Goal: Task Accomplishment & Management: Complete application form

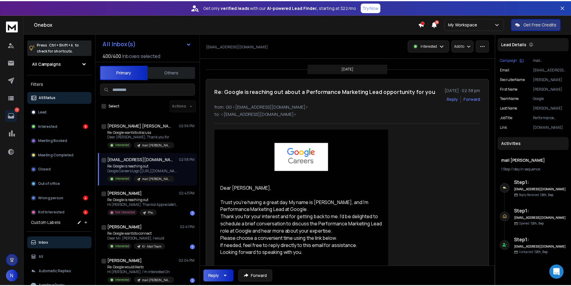
scroll to position [30, 0]
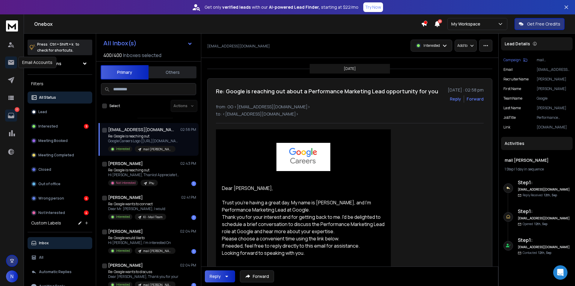
click at [13, 65] on icon at bounding box center [10, 62] width 7 height 7
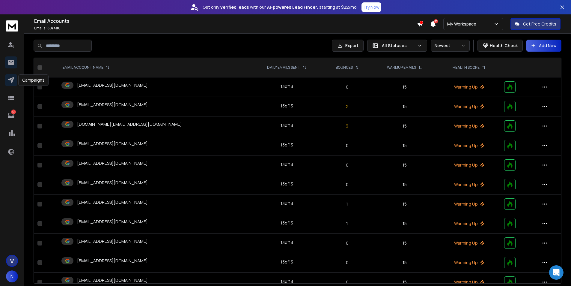
click at [12, 79] on icon at bounding box center [10, 79] width 7 height 7
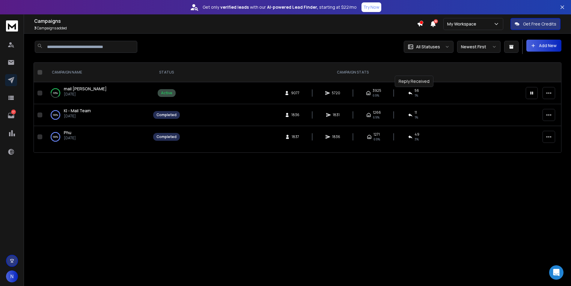
click at [412, 95] on icon at bounding box center [409, 92] width 5 height 5
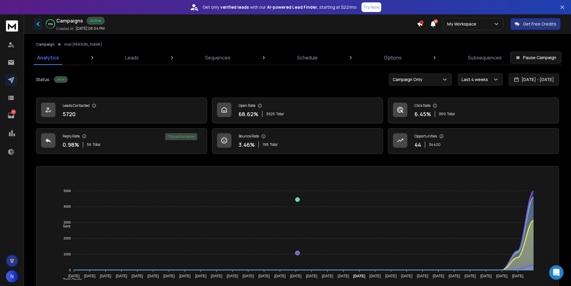
click at [40, 24] on icon at bounding box center [37, 23] width 5 height 5
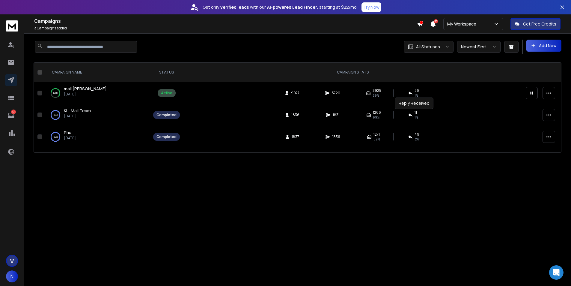
click at [421, 115] on div "11 1 %" at bounding box center [414, 115] width 18 height 10
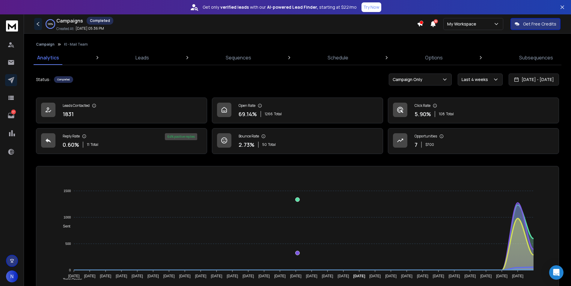
click at [40, 21] on button at bounding box center [38, 24] width 8 height 12
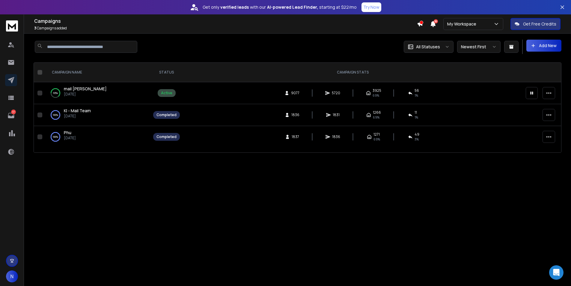
click at [265, 95] on div "9077 5720 3925 69 % 56 1 %" at bounding box center [352, 93] width 331 height 10
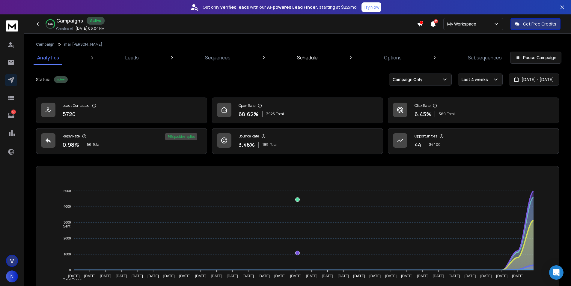
click at [305, 59] on p "Schedule" at bounding box center [307, 57] width 21 height 7
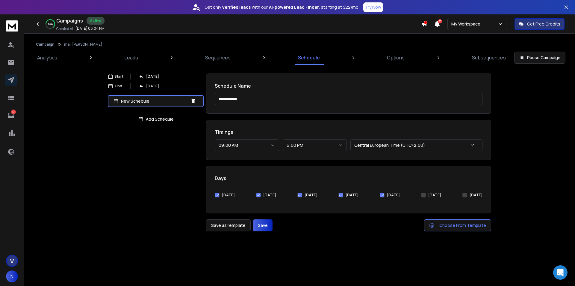
click at [440, 195] on label "Saturday" at bounding box center [434, 194] width 13 height 5
click at [426, 195] on button "Saturday" at bounding box center [423, 194] width 5 height 5
click at [431, 196] on label "Saturday" at bounding box center [434, 194] width 13 height 5
click at [426, 196] on button "Saturday" at bounding box center [423, 194] width 5 height 5
click at [431, 196] on label "Saturday" at bounding box center [434, 194] width 13 height 5
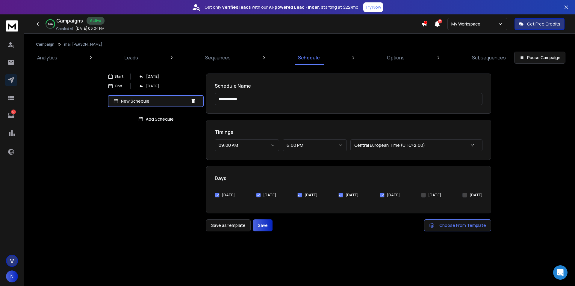
click at [426, 196] on button "Saturday" at bounding box center [423, 194] width 5 height 5
click at [439, 193] on label "Saturday" at bounding box center [434, 194] width 13 height 5
click at [426, 193] on button "Saturday" at bounding box center [423, 194] width 5 height 5
click at [38, 24] on icon at bounding box center [37, 23] width 5 height 5
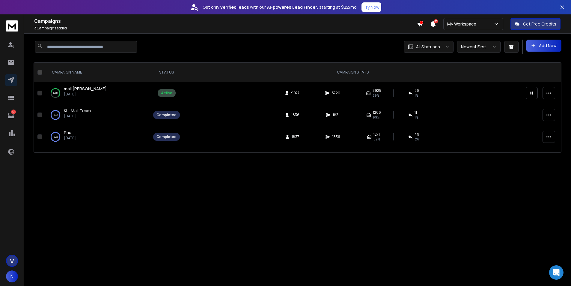
click at [222, 94] on div "9077 5720 3925 69 % 56 1 %" at bounding box center [352, 93] width 331 height 10
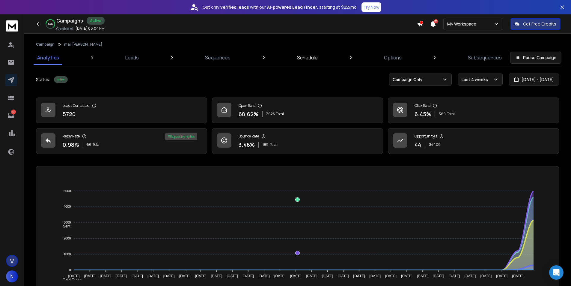
click at [319, 55] on link "Schedule" at bounding box center [307, 57] width 28 height 14
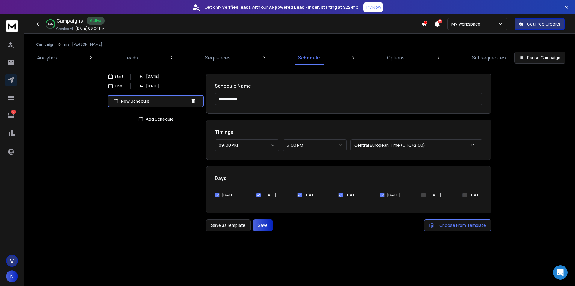
click at [438, 193] on label "Saturday" at bounding box center [434, 194] width 13 height 5
click at [426, 193] on button "Saturday" at bounding box center [423, 194] width 5 height 5
click at [463, 191] on div "Sunday" at bounding box center [473, 195] width 20 height 12
click at [466, 192] on div "Sunday" at bounding box center [473, 195] width 20 height 12
click at [466, 192] on button "Sunday" at bounding box center [465, 194] width 5 height 5
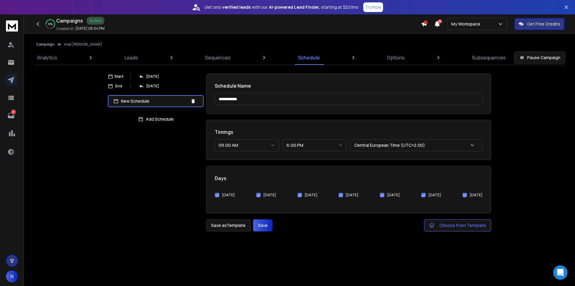
click at [268, 223] on button "Save" at bounding box center [262, 225] width 19 height 12
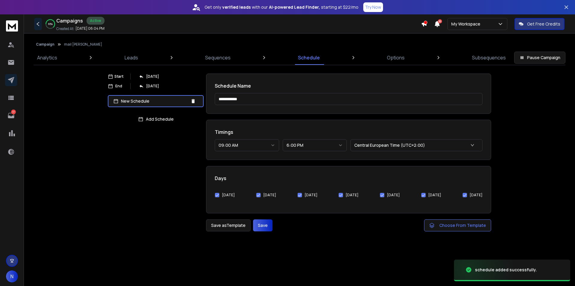
click at [39, 21] on icon at bounding box center [37, 23] width 5 height 5
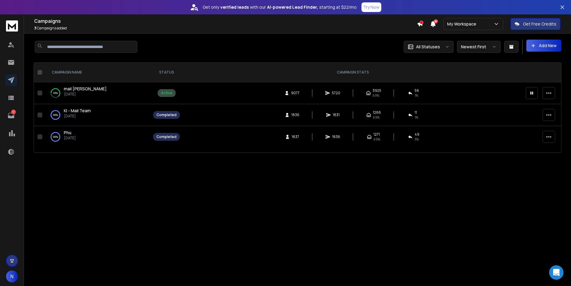
click at [536, 49] on button "Add New" at bounding box center [543, 46] width 35 height 12
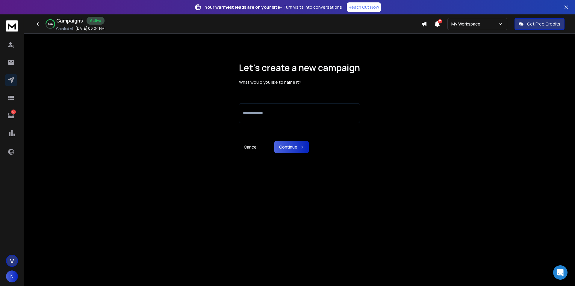
click at [265, 112] on input at bounding box center [299, 113] width 121 height 20
type input "******"
click at [292, 146] on button "Continue" at bounding box center [291, 147] width 34 height 12
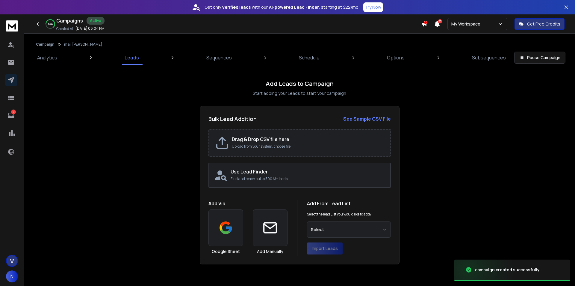
click at [303, 146] on p "Upload from your system, choose file" at bounding box center [308, 146] width 152 height 5
type input "**********"
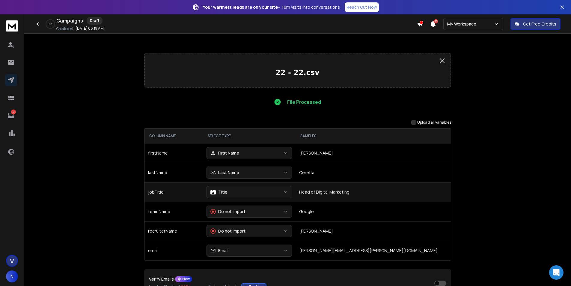
click at [262, 188] on button "Title" at bounding box center [248, 192] width 85 height 12
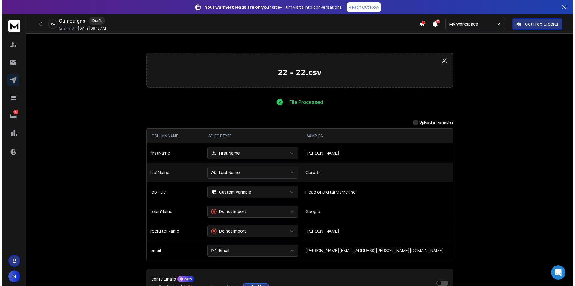
scroll to position [30, 0]
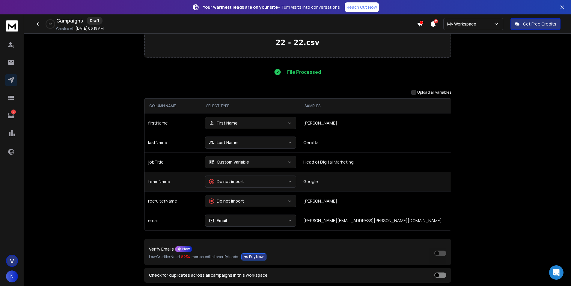
click at [244, 179] on div "Do not import" at bounding box center [226, 181] width 35 height 6
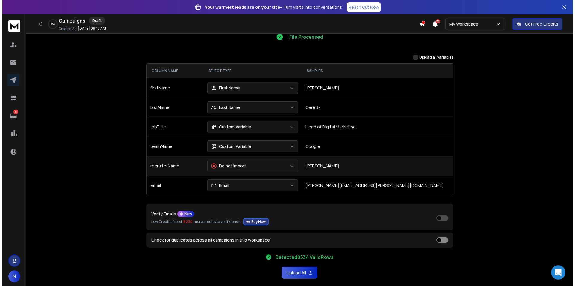
scroll to position [67, 0]
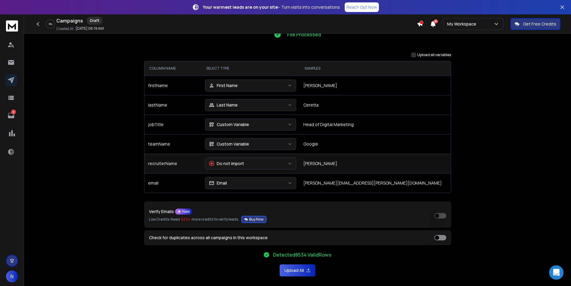
click at [244, 160] on button "Do not import" at bounding box center [250, 163] width 91 height 12
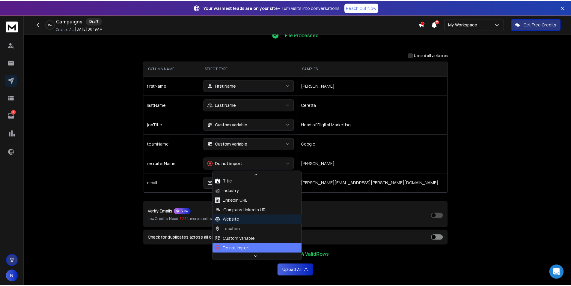
scroll to position [55, 0]
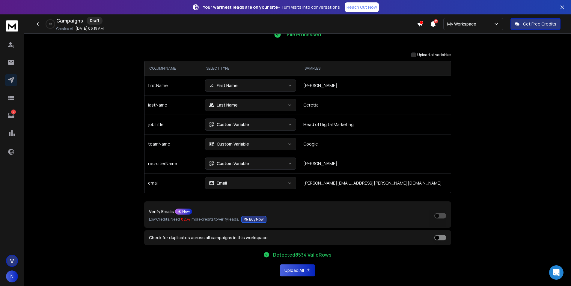
click at [437, 236] on button "Check for duplicates across all campaigns in this workspace" at bounding box center [440, 237] width 12 height 5
click at [297, 270] on button "Upload All" at bounding box center [298, 270] width 36 height 12
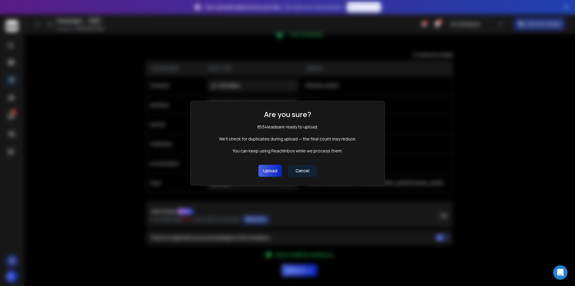
click at [265, 166] on button "Upload" at bounding box center [271, 170] width 24 height 12
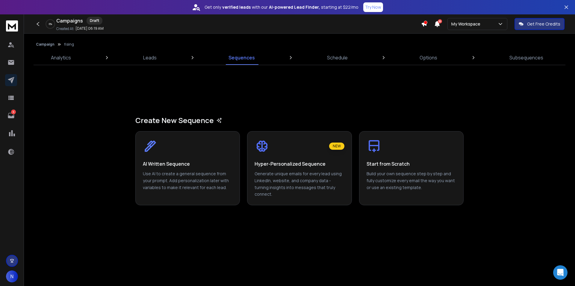
click at [407, 154] on div "Start from Scratch Build your own sequence step by step and fully customize eve…" at bounding box center [412, 167] width 104 height 73
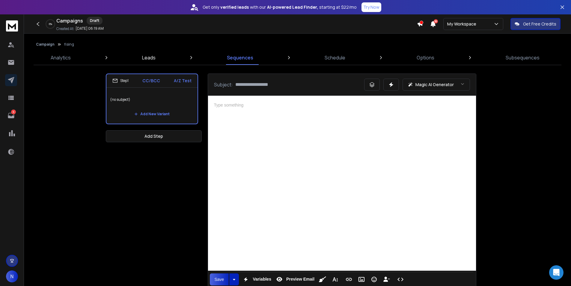
click at [150, 56] on p "Leads" at bounding box center [148, 57] width 13 height 7
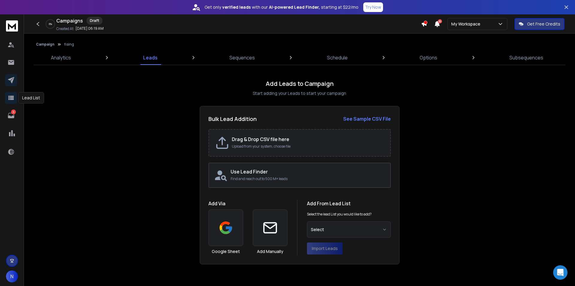
click at [13, 96] on icon at bounding box center [10, 98] width 5 height 4
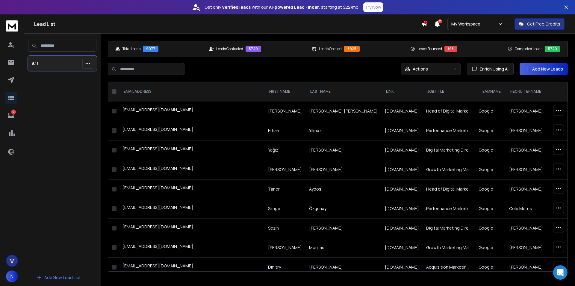
click at [69, 276] on button "Add New Lead List" at bounding box center [59, 277] width 54 height 12
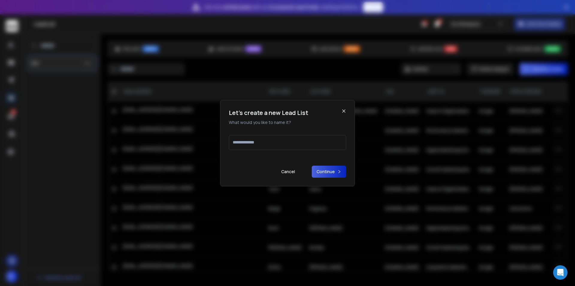
click at [269, 144] on input at bounding box center [287, 142] width 117 height 15
type input "****"
click at [325, 173] on button "Continue" at bounding box center [329, 171] width 34 height 12
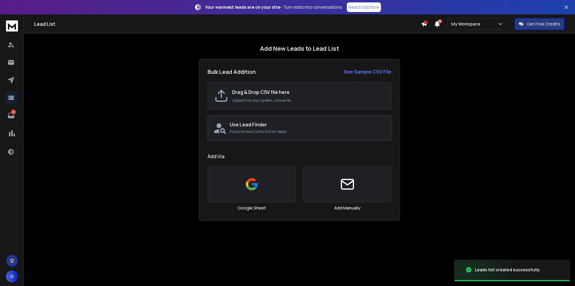
click at [271, 95] on h2 "Drag & Drop CSV file here" at bounding box center [308, 91] width 153 height 7
type input "**********"
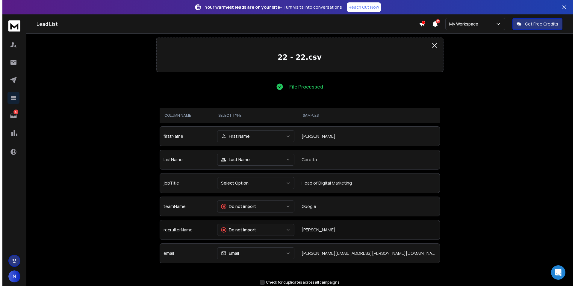
scroll to position [90, 0]
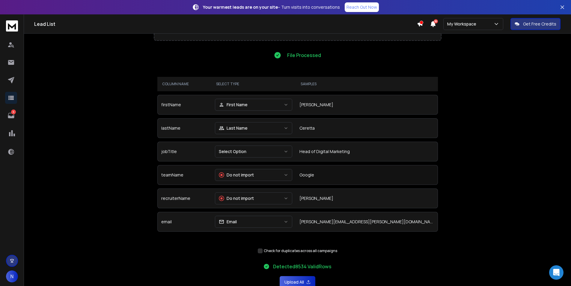
click at [254, 176] on div "Do not import" at bounding box center [236, 175] width 35 height 6
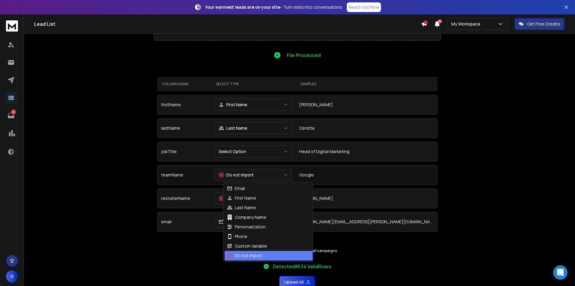
scroll to position [0, 1]
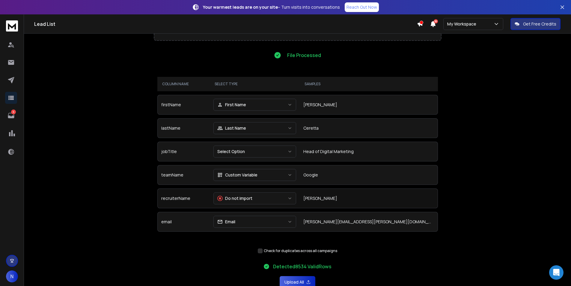
click at [249, 194] on button "Do not import" at bounding box center [254, 198] width 83 height 12
click at [255, 152] on button "Select Option" at bounding box center [257, 151] width 83 height 12
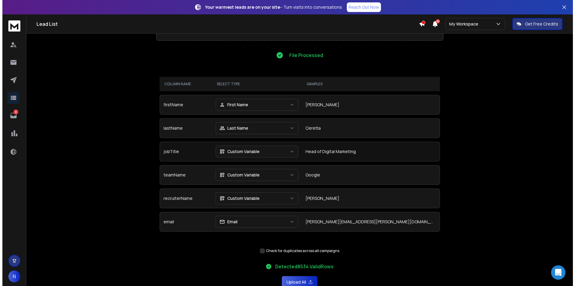
scroll to position [111, 0]
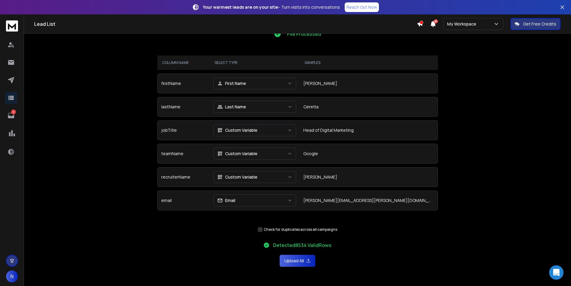
click at [295, 258] on button "Upload All" at bounding box center [298, 260] width 36 height 12
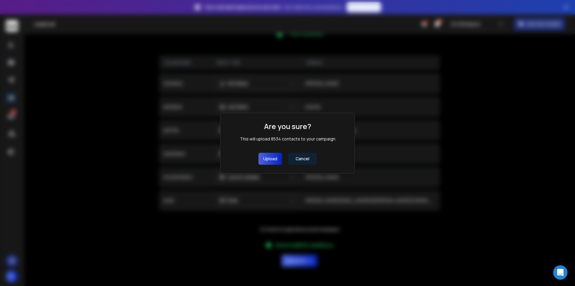
click at [274, 161] on button "Upload" at bounding box center [271, 158] width 24 height 12
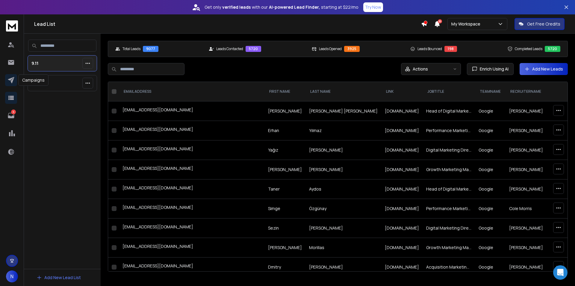
click at [10, 78] on icon at bounding box center [10, 79] width 7 height 7
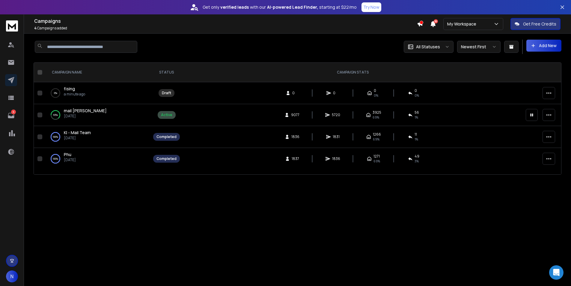
click at [136, 93] on div "0 % fising a minute ago" at bounding box center [97, 93] width 93 height 14
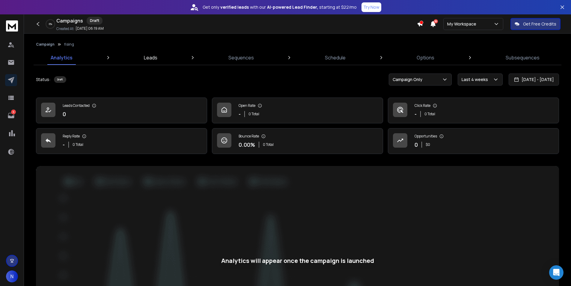
click at [152, 56] on p "Leads" at bounding box center [150, 57] width 13 height 7
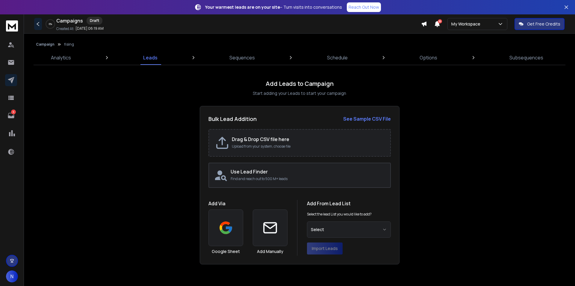
click at [40, 24] on icon at bounding box center [37, 23] width 5 height 5
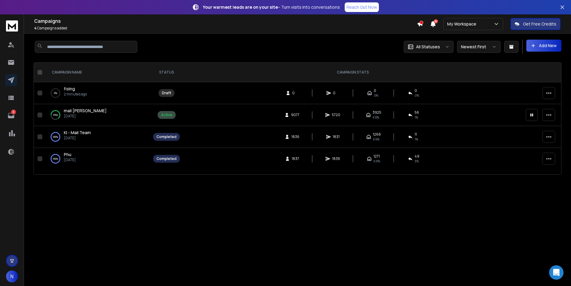
click at [549, 90] on icon "button" at bounding box center [549, 93] width 6 height 6
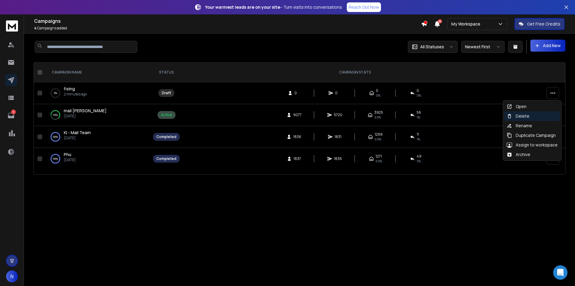
click at [519, 115] on div "Delete" at bounding box center [518, 116] width 23 height 6
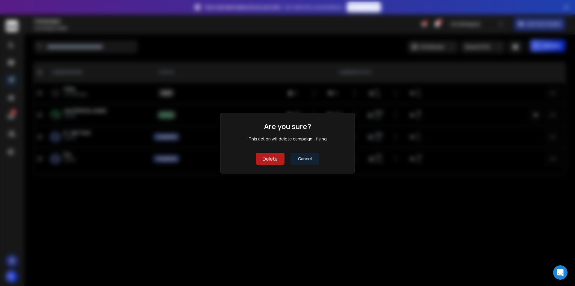
click at [268, 155] on button "Delete" at bounding box center [270, 158] width 29 height 12
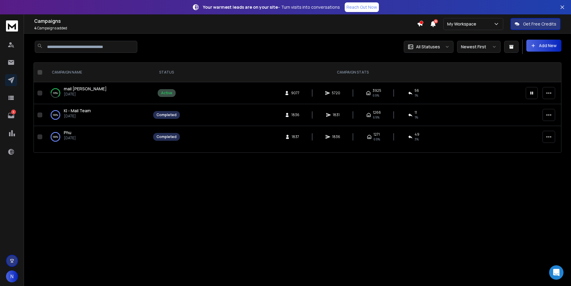
click at [537, 43] on button "Add New" at bounding box center [543, 46] width 35 height 12
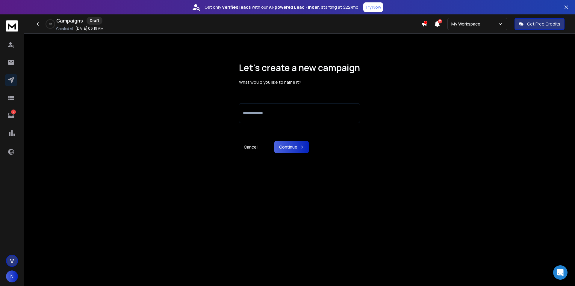
click at [263, 113] on input at bounding box center [299, 113] width 121 height 20
click at [293, 147] on button "Continue" at bounding box center [291, 147] width 34 height 12
type input "*"
type input "****"
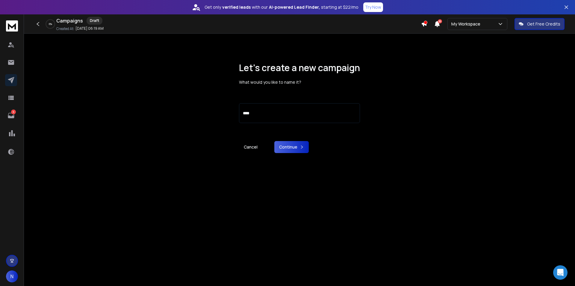
click at [292, 146] on button "Continue" at bounding box center [291, 147] width 34 height 12
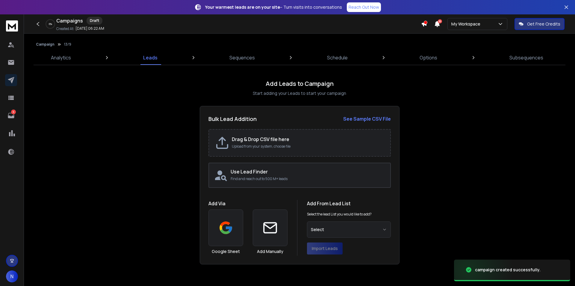
click at [279, 143] on div "Drag & Drop CSV file here Upload from your system, choose file" at bounding box center [308, 142] width 152 height 14
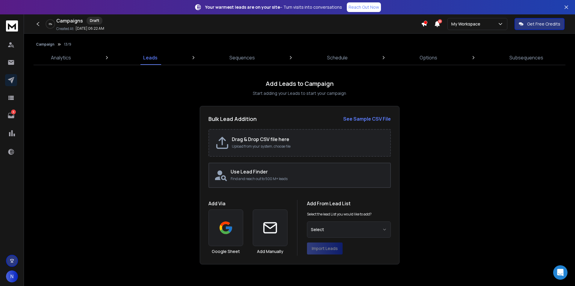
click at [337, 227] on button "Select" at bounding box center [349, 229] width 84 height 16
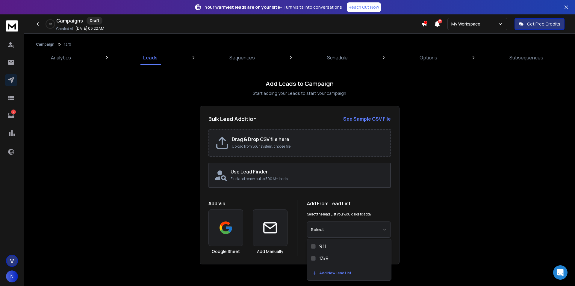
click at [324, 256] on div "13/9" at bounding box center [323, 257] width 9 height 7
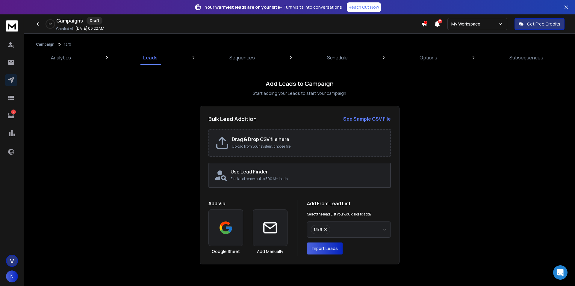
click at [450, 214] on div "Add Leads to Campaign Start adding your Leads to start your campaign Bulk Lead …" at bounding box center [299, 168] width 527 height 191
click at [324, 248] on button "Import Leads" at bounding box center [325, 248] width 36 height 12
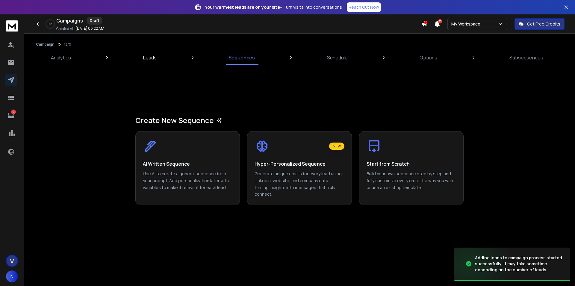
click at [156, 61] on p "Leads" at bounding box center [149, 57] width 13 height 7
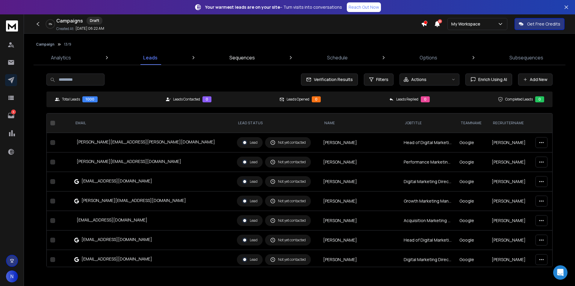
click at [236, 59] on p "Sequences" at bounding box center [241, 57] width 25 height 7
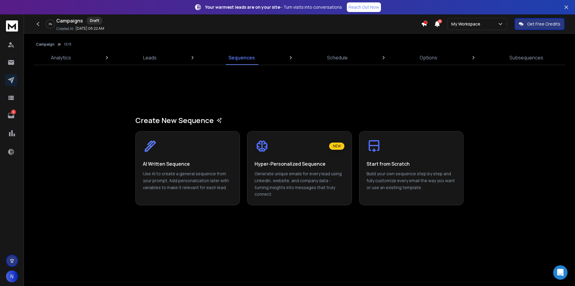
click at [400, 169] on div "Start from Scratch Build your own sequence step by step and fully customize eve…" at bounding box center [412, 167] width 104 height 73
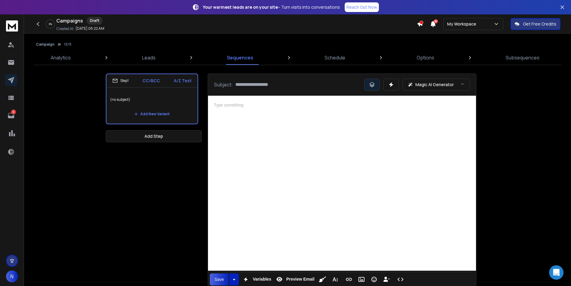
click at [373, 84] on icon at bounding box center [371, 84] width 5 height 5
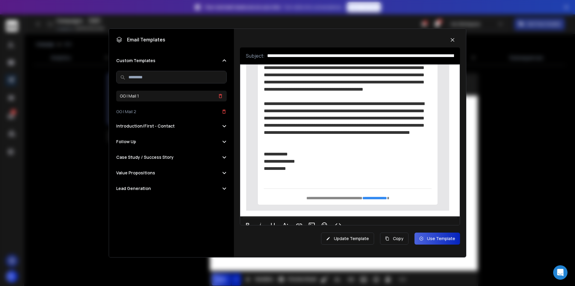
scroll to position [17, 0]
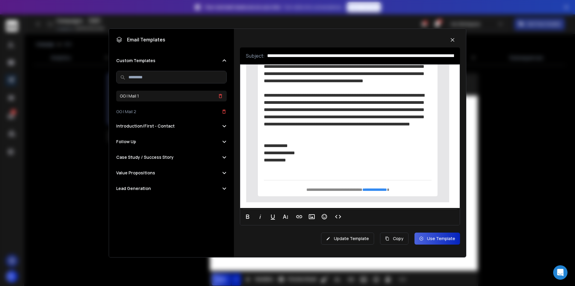
click at [428, 238] on button "Use Template" at bounding box center [438, 238] width 46 height 12
type input "**********"
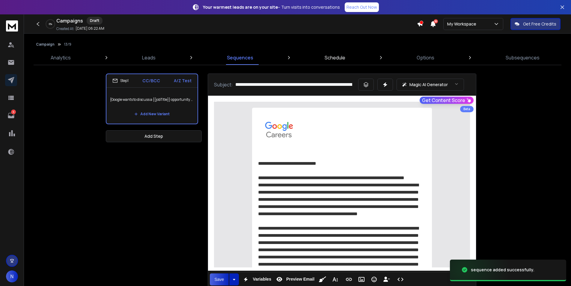
click at [337, 55] on p "Schedule" at bounding box center [334, 57] width 21 height 7
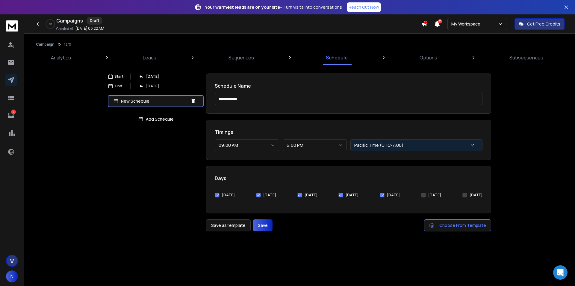
click at [397, 145] on p "Pacific Time (UTC-7:00)" at bounding box center [380, 145] width 52 height 6
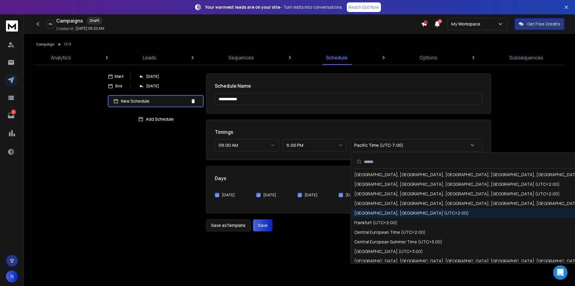
scroll to position [330, 0]
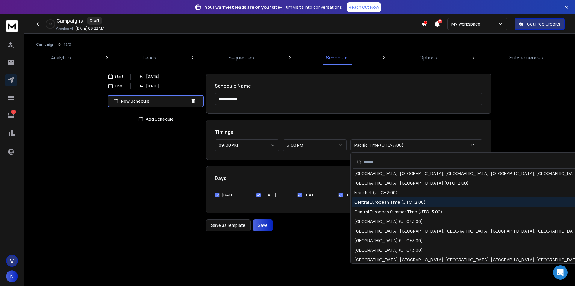
click at [403, 203] on div "Central European Time (UTC+2:00)" at bounding box center [389, 202] width 71 height 6
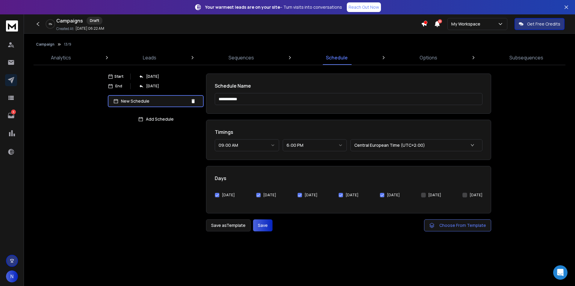
click at [422, 196] on button "Saturday" at bounding box center [423, 194] width 5 height 5
click at [466, 195] on button "Sunday" at bounding box center [465, 194] width 5 height 5
click at [266, 224] on button "Save" at bounding box center [262, 225] width 19 height 12
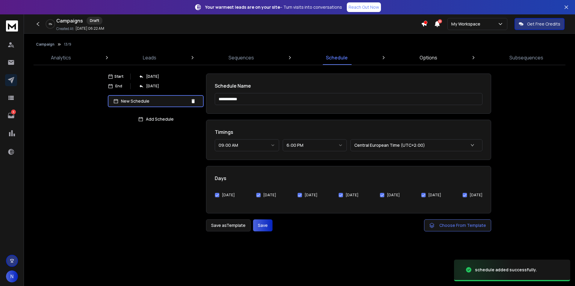
click at [429, 56] on p "Options" at bounding box center [429, 57] width 18 height 7
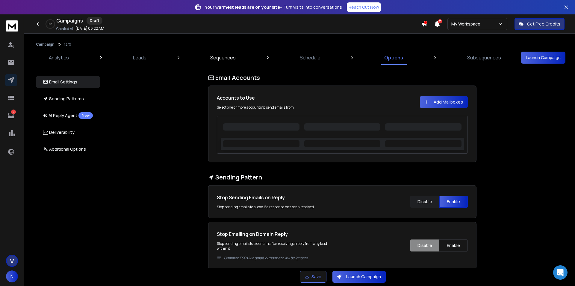
click at [222, 58] on p "Sequences" at bounding box center [222, 57] width 25 height 7
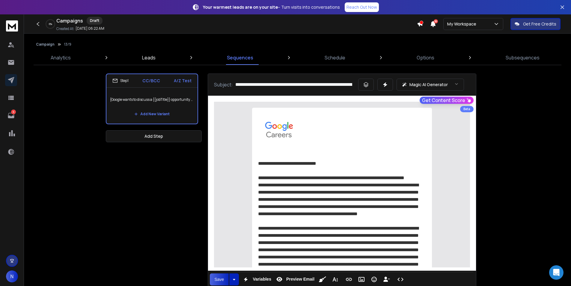
click at [147, 56] on p "Leads" at bounding box center [148, 57] width 13 height 7
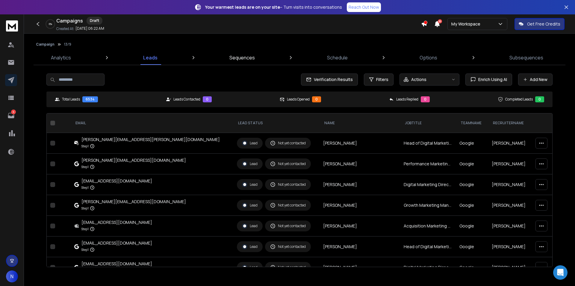
click at [244, 56] on p "Sequences" at bounding box center [241, 57] width 25 height 7
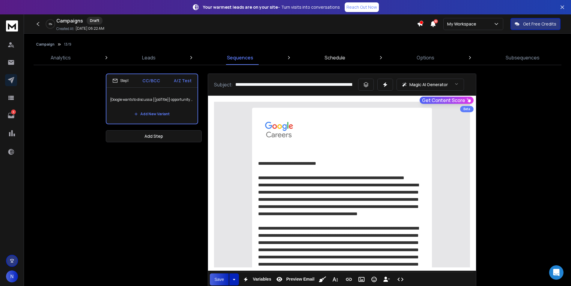
click at [344, 57] on p "Schedule" at bounding box center [334, 57] width 21 height 7
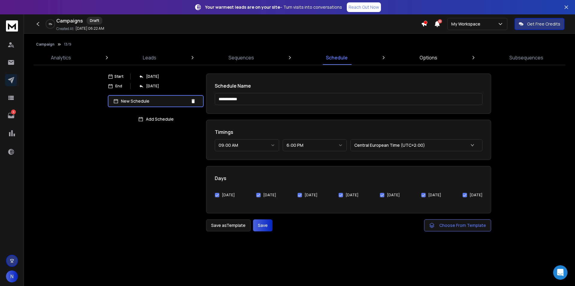
click at [430, 57] on p "Options" at bounding box center [429, 57] width 18 height 7
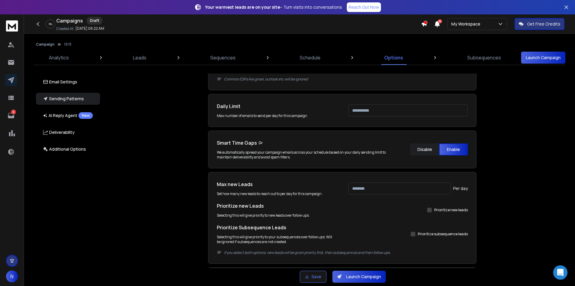
scroll to position [150, 0]
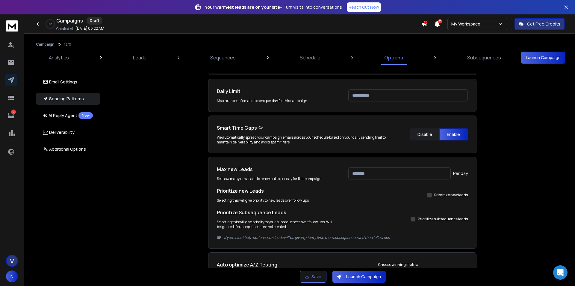
drag, startPoint x: 360, startPoint y: 95, endPoint x: 312, endPoint y: 98, distance: 48.9
click at [312, 98] on div "Daily Limit Max number of emails to send per day for this campaign ***" at bounding box center [342, 95] width 251 height 16
type input "*****"
drag, startPoint x: 358, startPoint y: 172, endPoint x: 301, endPoint y: 171, distance: 57.2
click at [301, 171] on div "Max new Leads Set how many new leads to reach out to per day for this campaign …" at bounding box center [342, 173] width 251 height 16
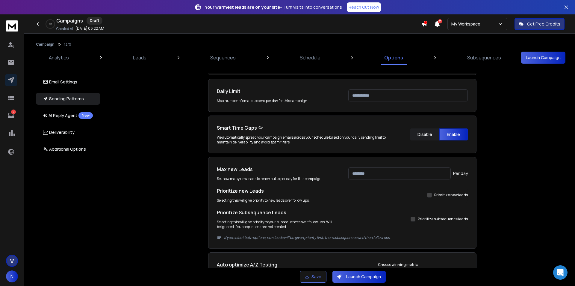
scroll to position [210, 0]
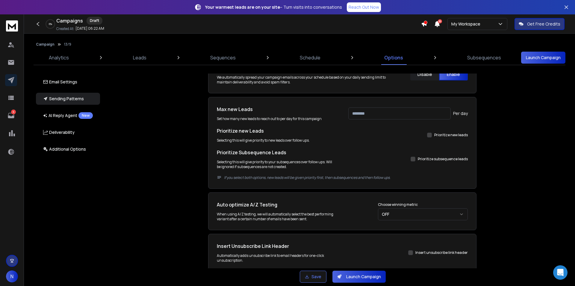
type input "*****"
click at [413, 158] on button "Prioritize new leads" at bounding box center [413, 158] width 5 height 5
click at [412, 159] on button "Prioritize new leads" at bounding box center [413, 158] width 5 height 5
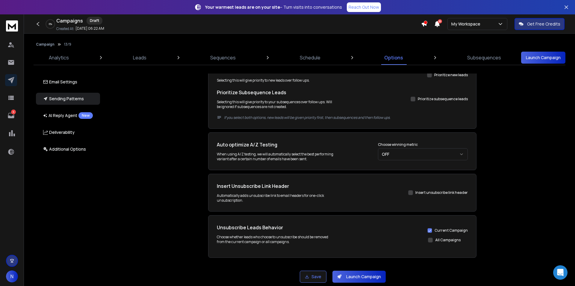
click at [411, 191] on button "Insert unsubscribe link header" at bounding box center [410, 192] width 5 height 5
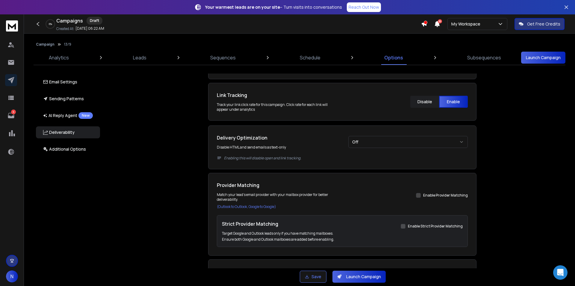
scroll to position [659, 0]
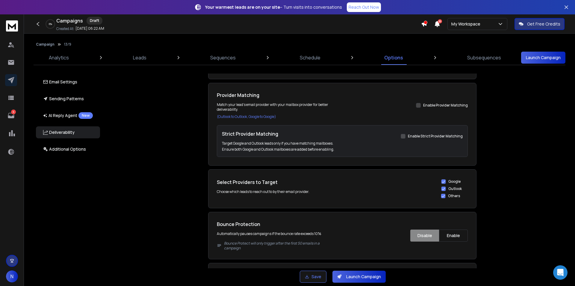
click at [354, 276] on button "Launch Campaign" at bounding box center [359, 276] width 53 height 12
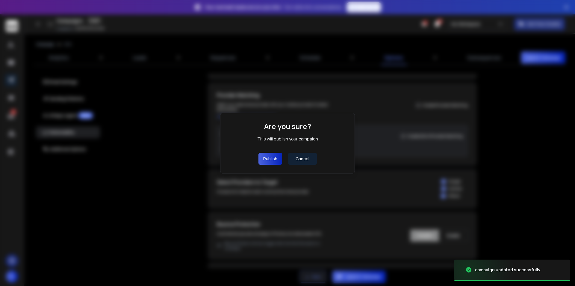
click at [266, 157] on button "Publish" at bounding box center [271, 158] width 24 height 12
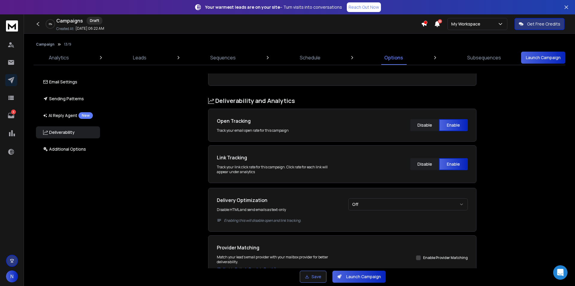
scroll to position [431, 0]
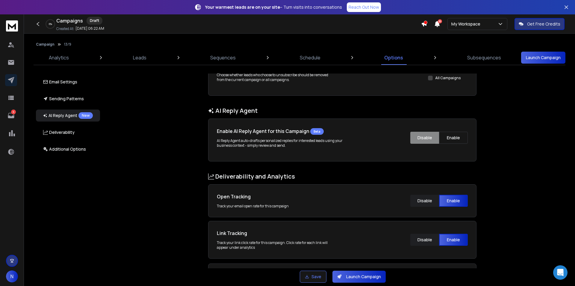
click at [358, 275] on button "Launch Campaign" at bounding box center [359, 276] width 53 height 12
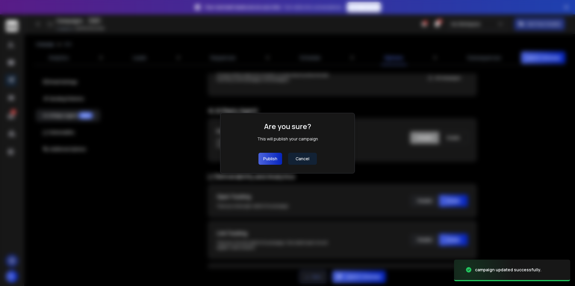
click at [271, 159] on button "Publish" at bounding box center [271, 158] width 24 height 12
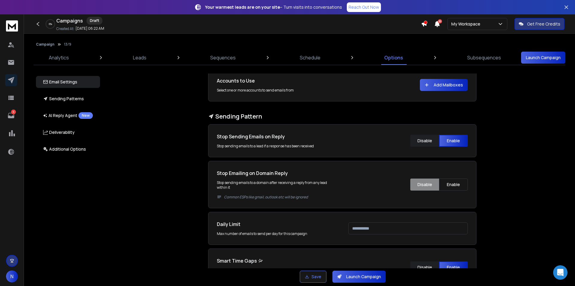
scroll to position [0, 0]
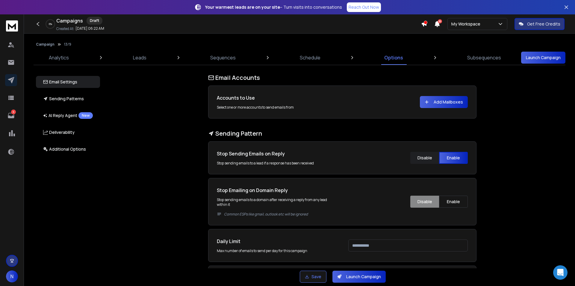
click at [441, 97] on button "Add Mailboxes" at bounding box center [444, 102] width 48 height 12
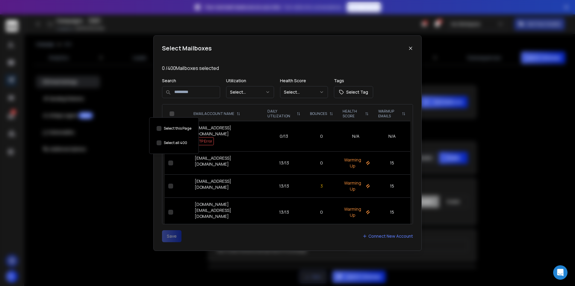
click at [171, 112] on button "Select this Page" at bounding box center [172, 113] width 5 height 5
click at [164, 142] on label "Select all 400" at bounding box center [175, 142] width 23 height 5
click at [160, 143] on button "Select this Page" at bounding box center [159, 142] width 5 height 5
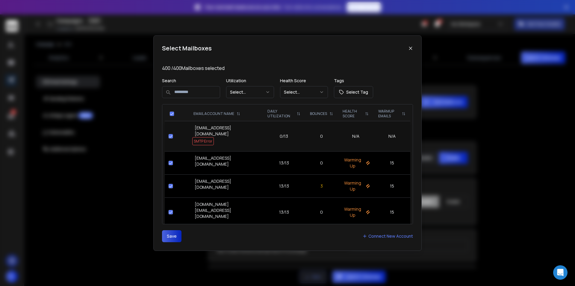
click at [171, 134] on button "button" at bounding box center [170, 136] width 5 height 5
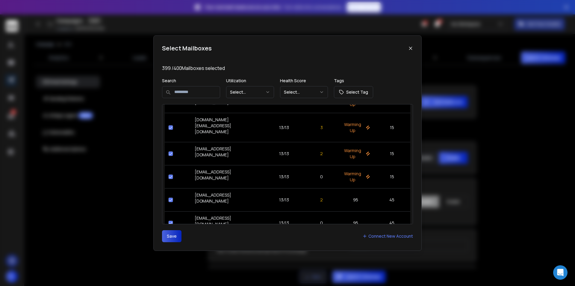
scroll to position [869, 0]
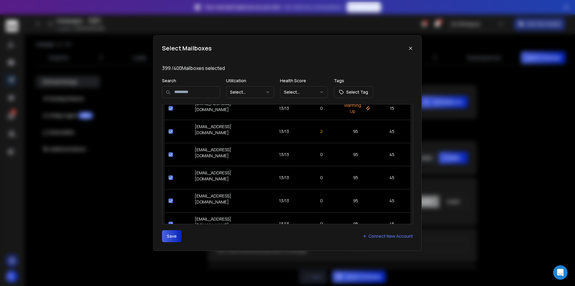
click at [169, 234] on button "Save" at bounding box center [171, 236] width 19 height 12
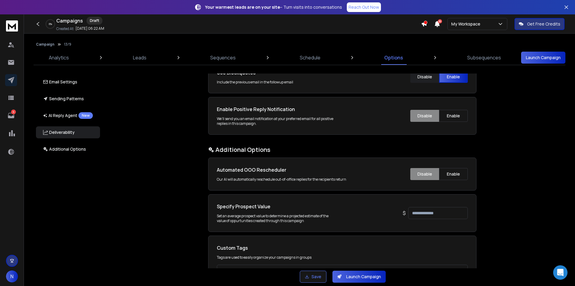
scroll to position [1053, 0]
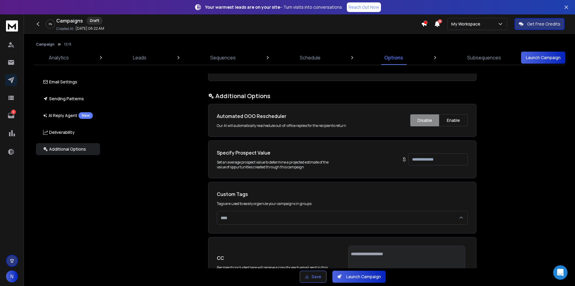
click at [359, 279] on button "Launch Campaign" at bounding box center [359, 276] width 53 height 12
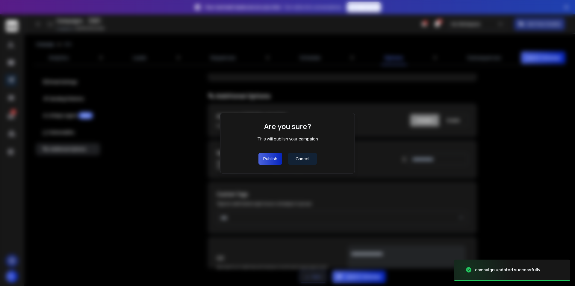
click at [268, 158] on button "Publish" at bounding box center [271, 158] width 24 height 12
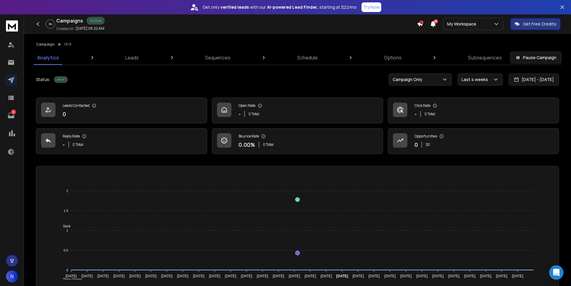
click at [307, 82] on div "Status: Active Pause Campaign Campaign Only Last 4 weeks [DATE] - [DATE]" at bounding box center [297, 79] width 523 height 12
click at [474, 24] on p "My Workspace" at bounding box center [462, 24] width 31 height 6
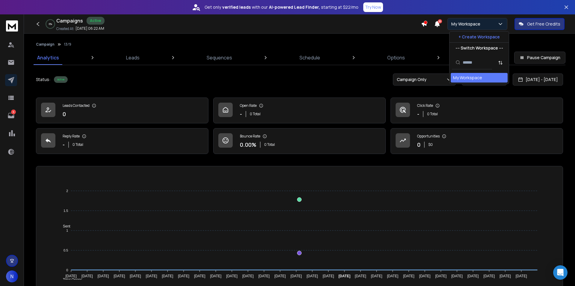
click at [474, 24] on p "My Workspace" at bounding box center [466, 24] width 31 height 6
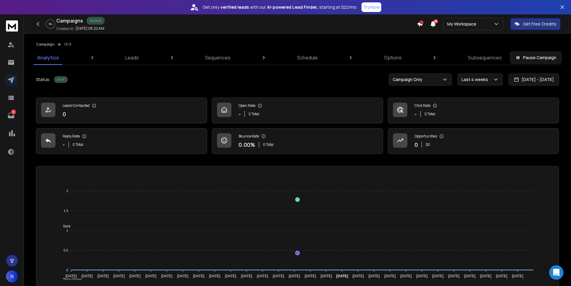
drag, startPoint x: 39, startPoint y: 28, endPoint x: 40, endPoint y: 31, distance: 3.5
click at [39, 28] on button at bounding box center [38, 24] width 8 height 12
